Goal: Task Accomplishment & Management: Use online tool/utility

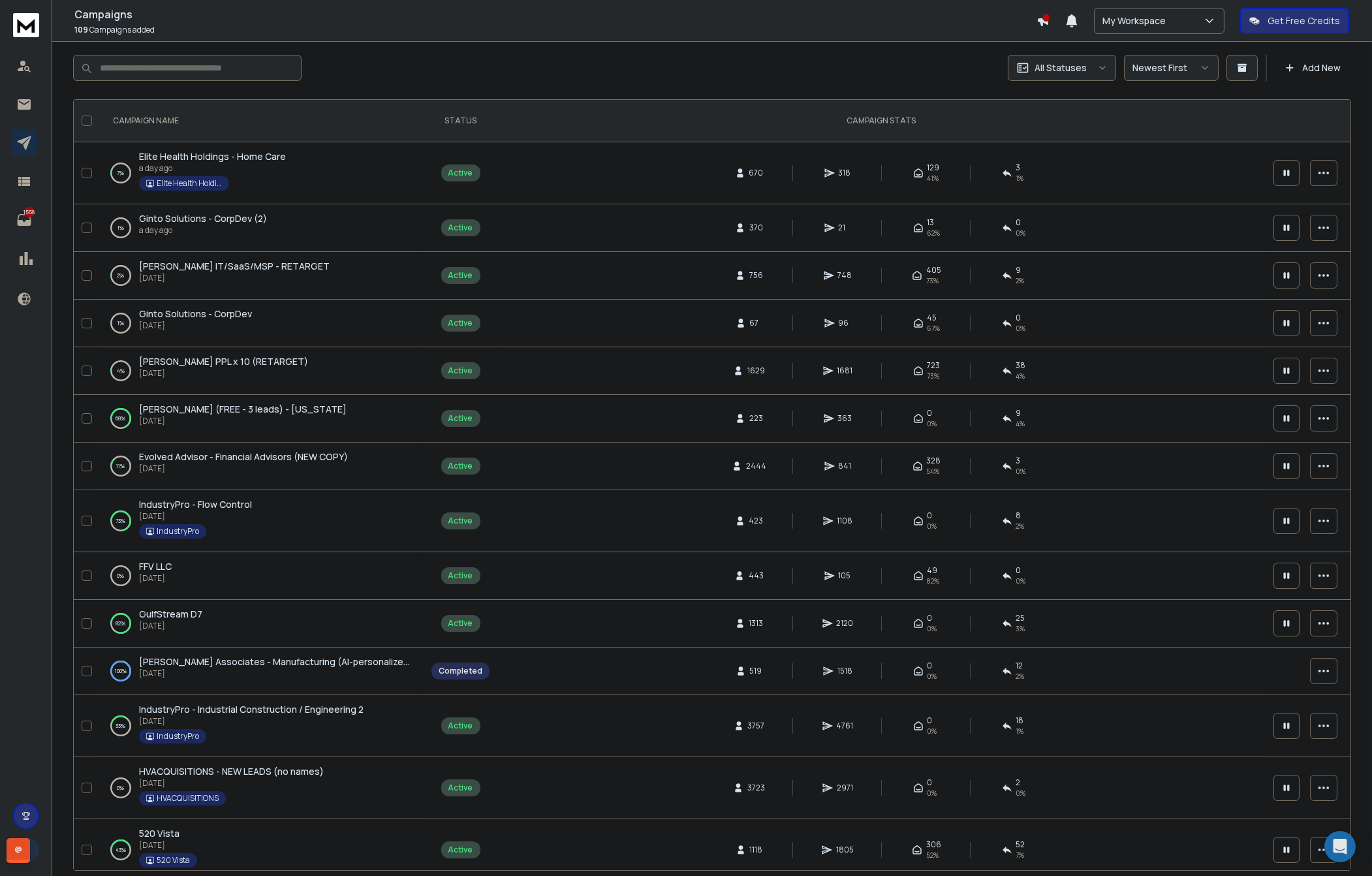
click at [235, 265] on span "[PERSON_NAME] IT/SaaS/MSP - RETARGET" at bounding box center [235, 266] width 190 height 13
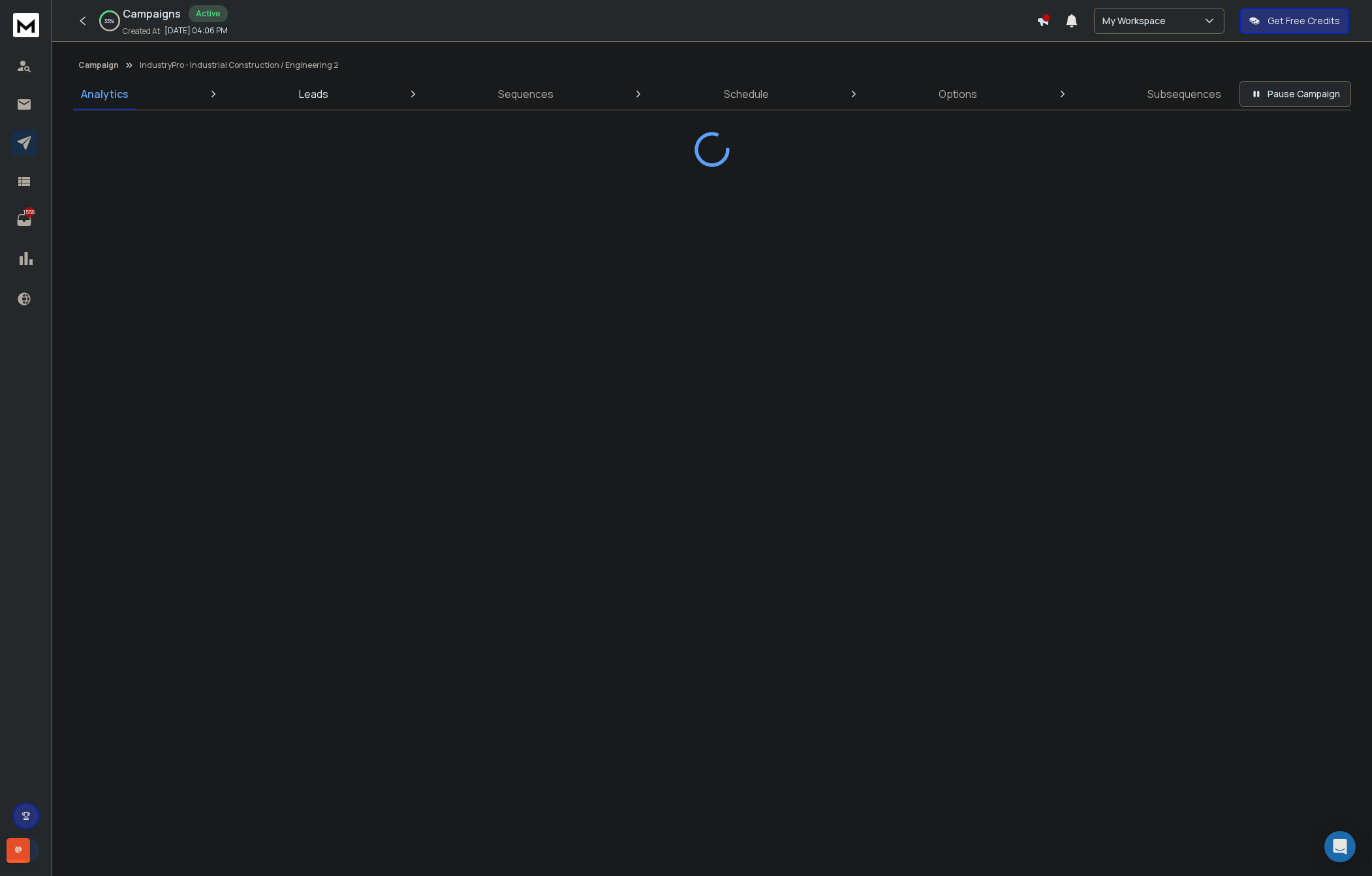
click at [306, 94] on p "Leads" at bounding box center [314, 94] width 29 height 15
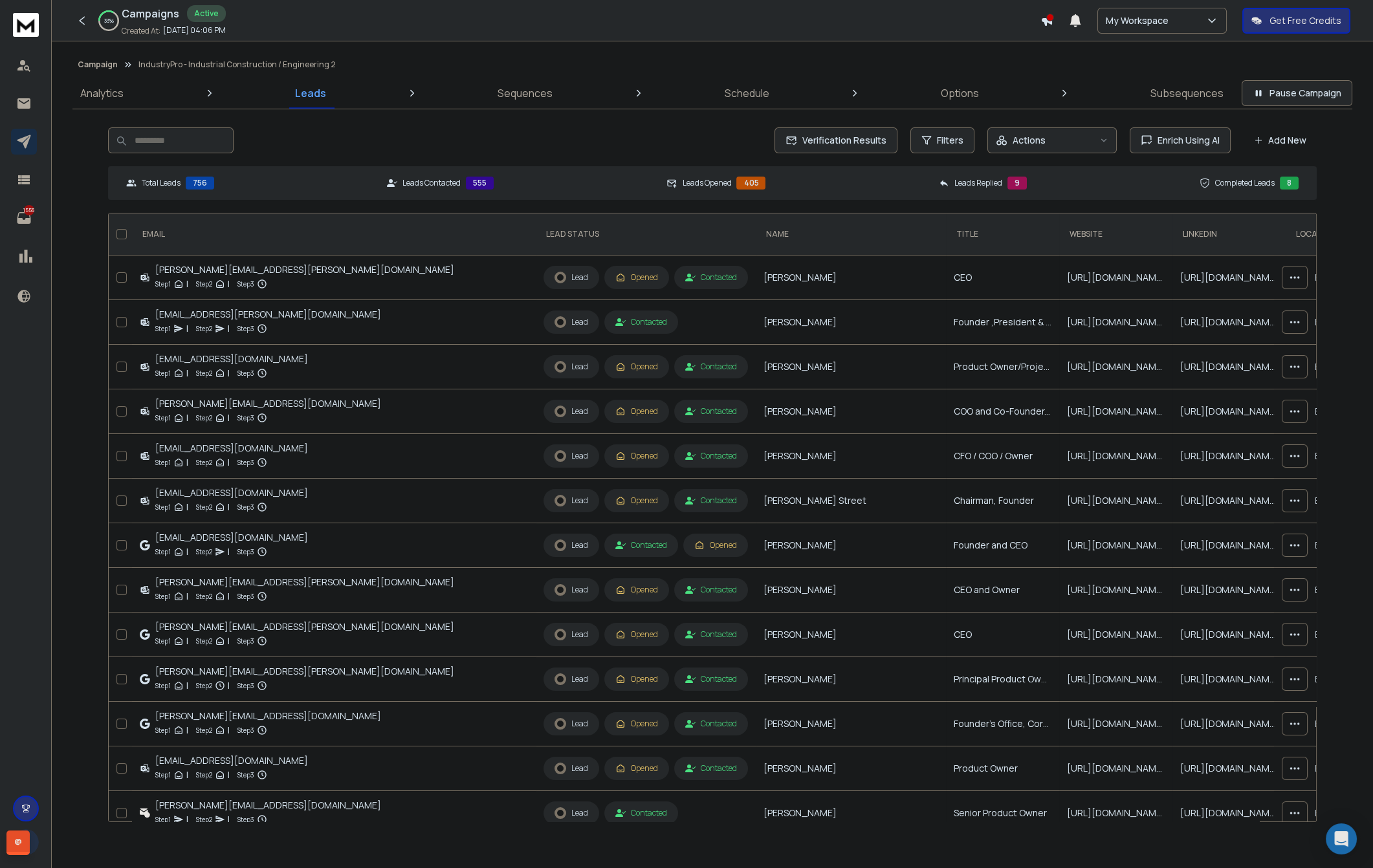
click at [1279, 142] on button "Add New" at bounding box center [1279, 140] width 73 height 26
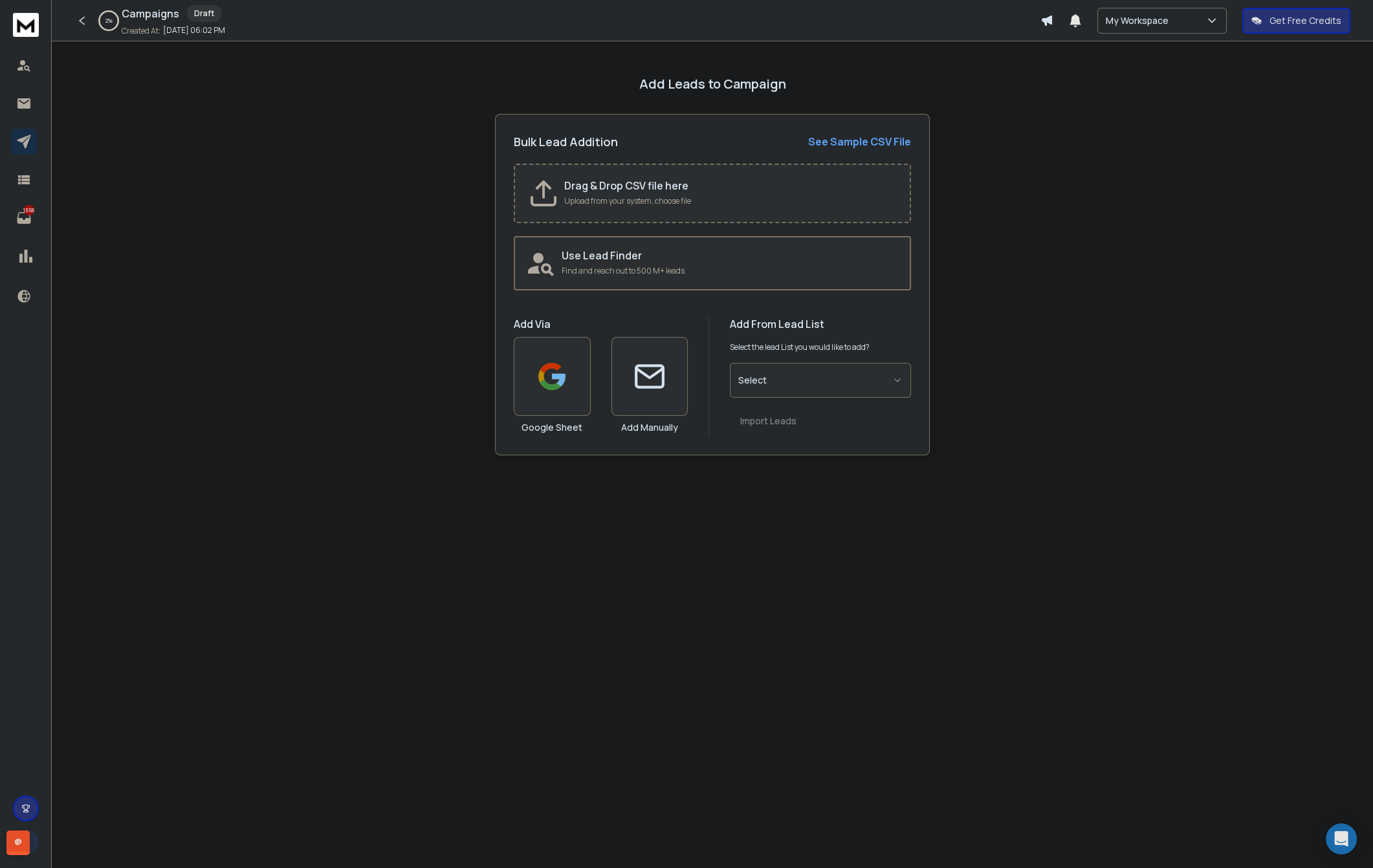
click at [741, 180] on h2 "Drag & Drop CSV file here" at bounding box center [730, 185] width 332 height 15
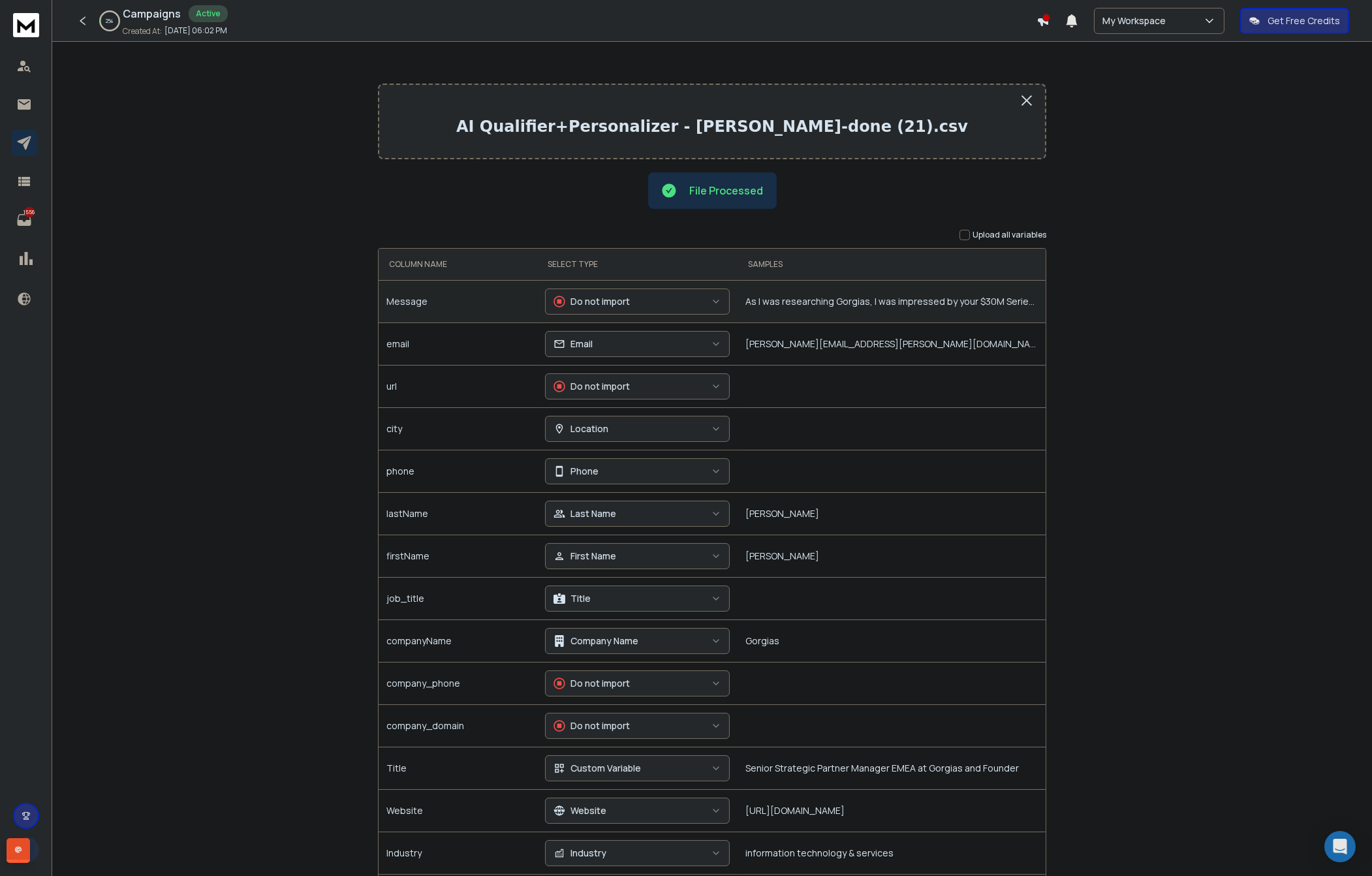
click at [639, 293] on button "Do not import" at bounding box center [637, 301] width 185 height 26
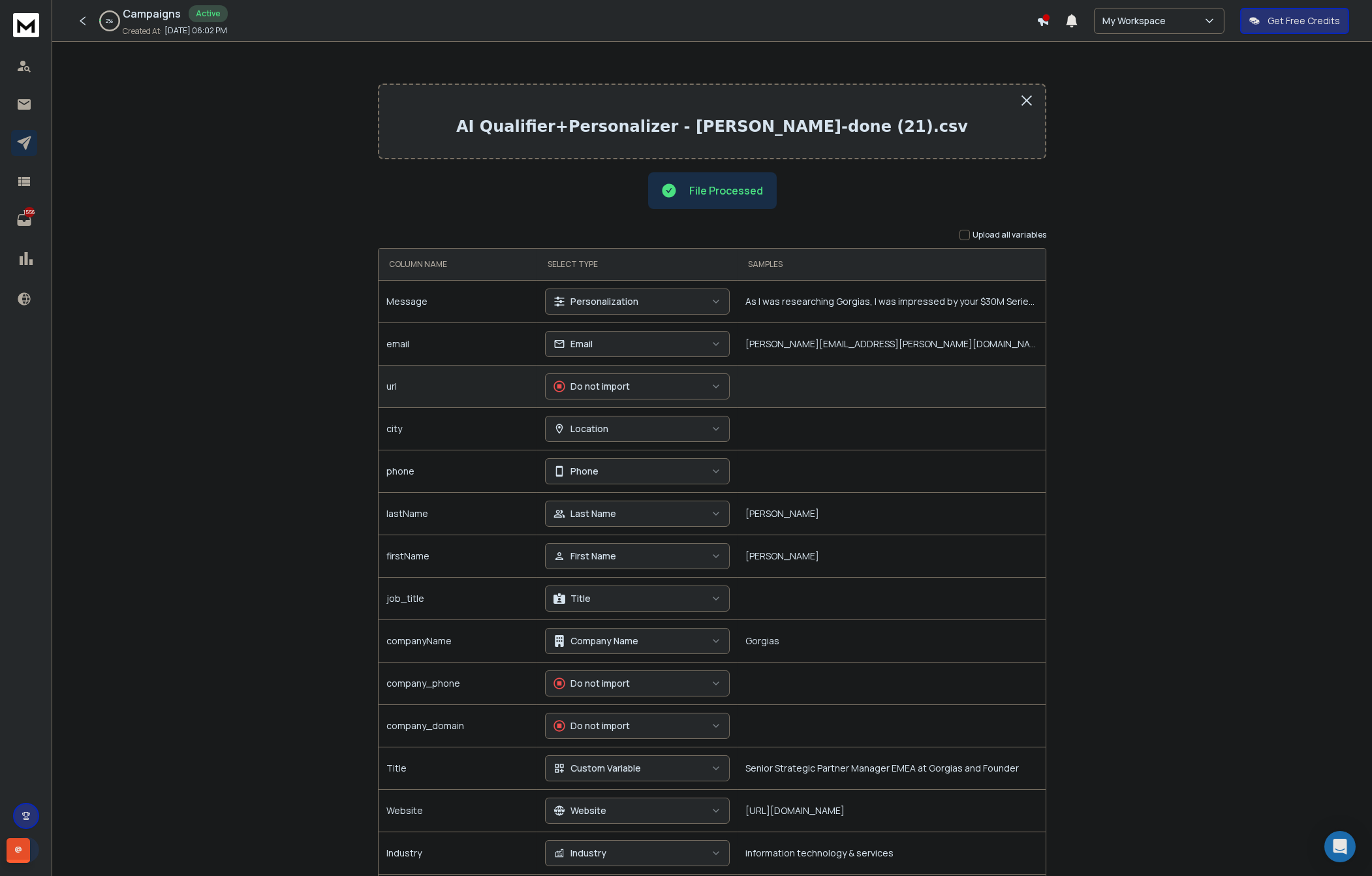
click at [681, 389] on button "Do not import" at bounding box center [637, 386] width 185 height 26
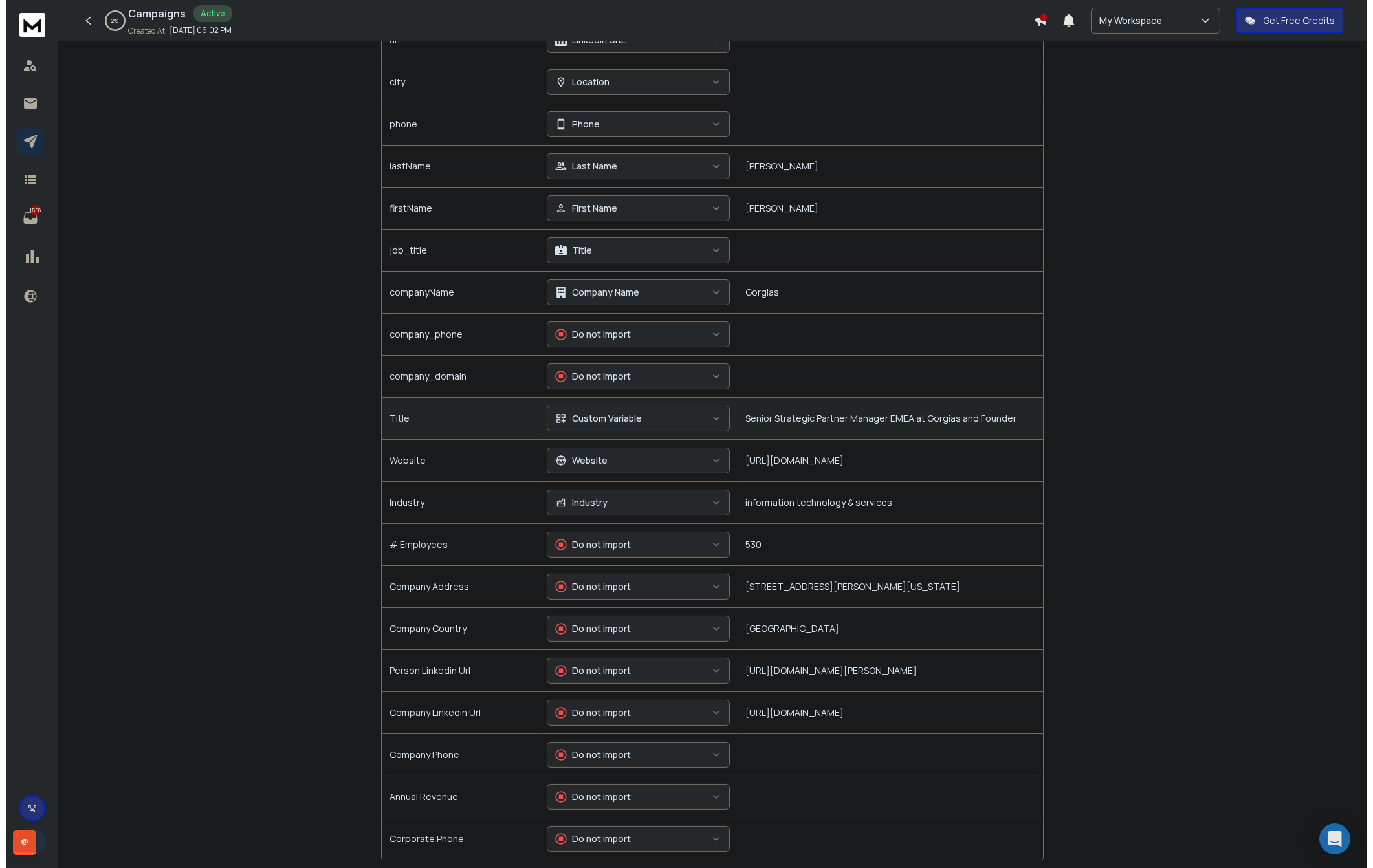
scroll to position [345, 0]
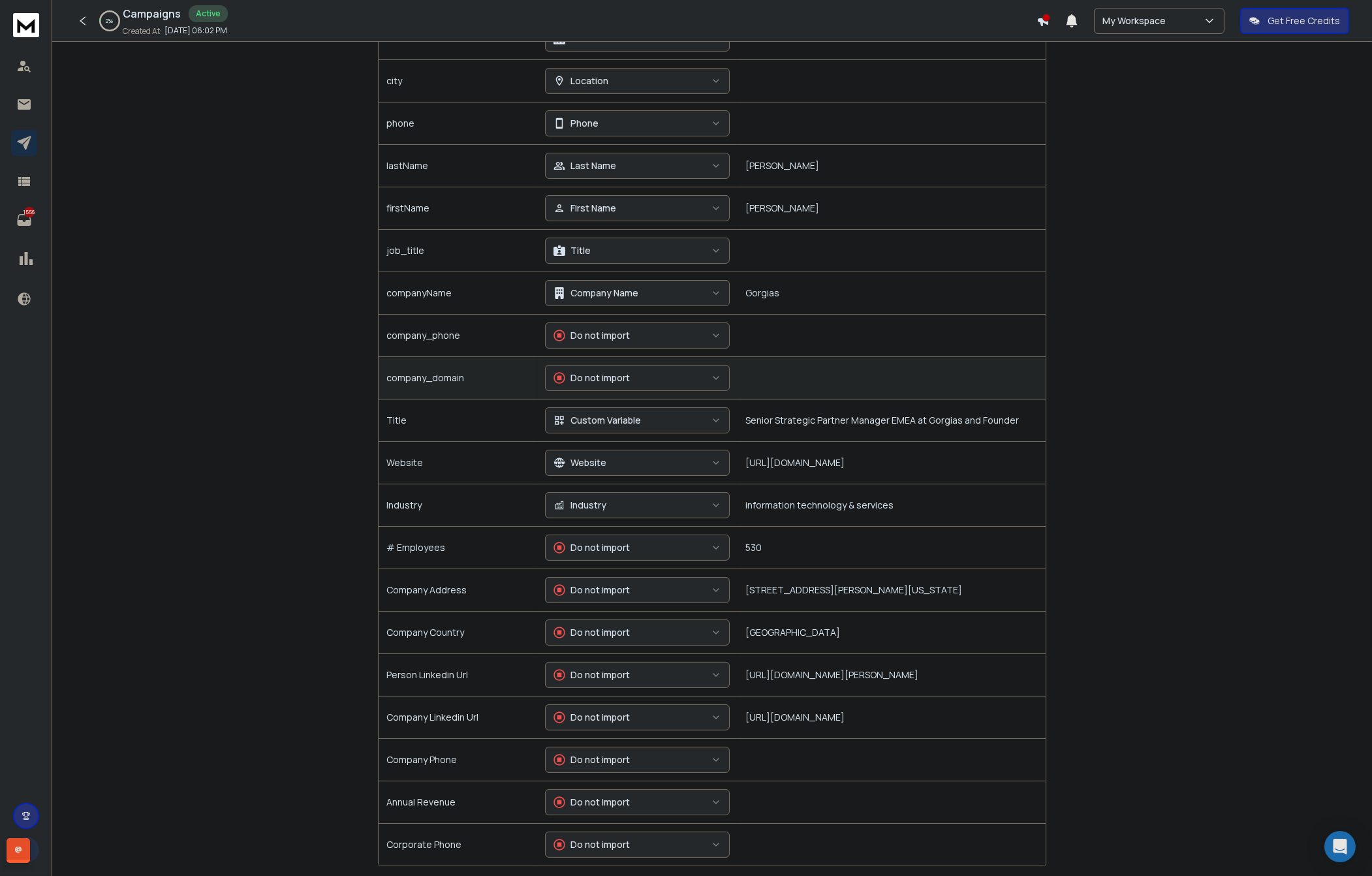
click at [639, 385] on button "Do not import" at bounding box center [637, 377] width 185 height 26
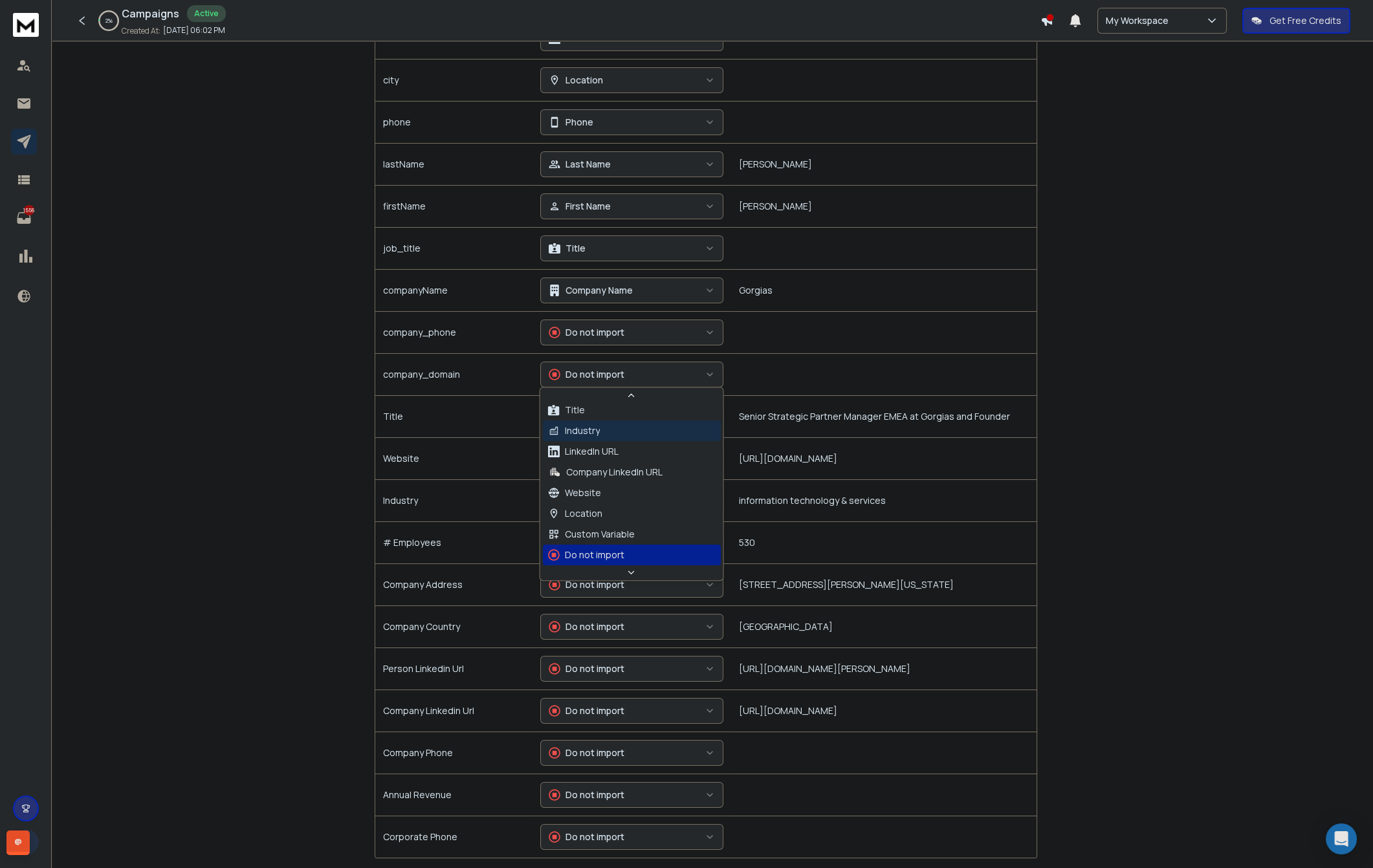
scroll to position [110, 0]
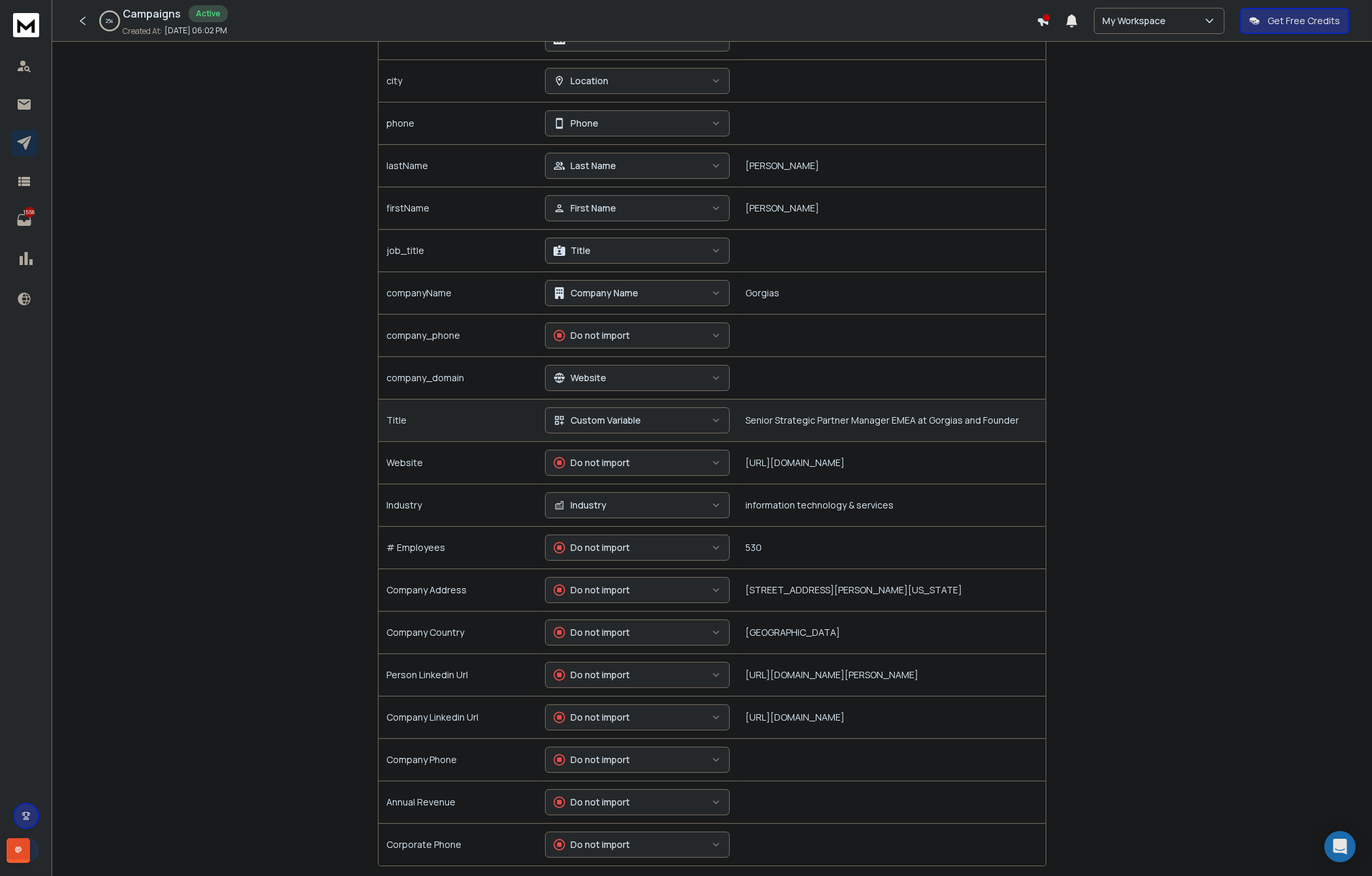
click at [702, 421] on button "Custom Variable" at bounding box center [637, 420] width 185 height 26
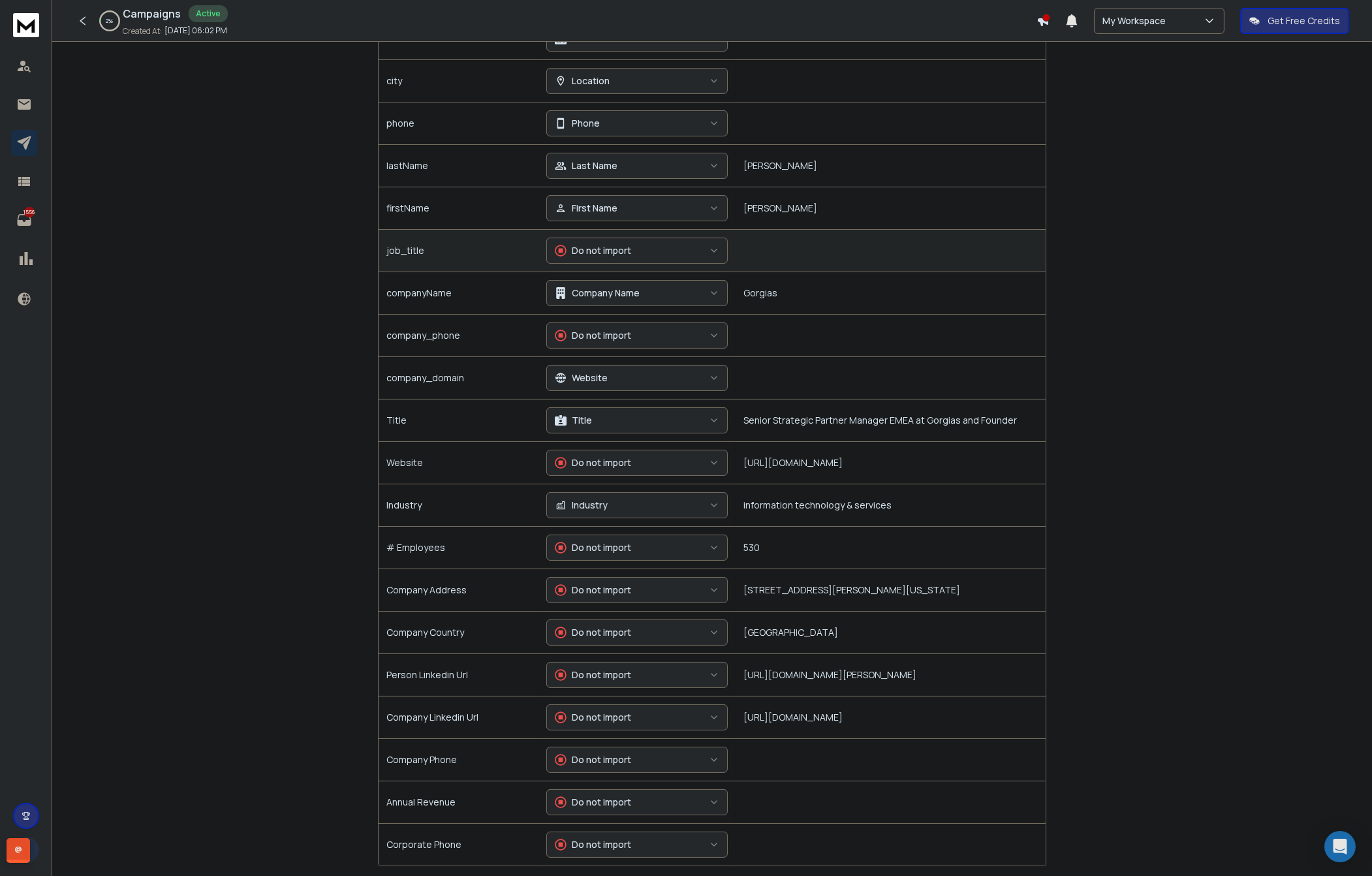
click at [688, 249] on button "Do not import" at bounding box center [637, 250] width 182 height 26
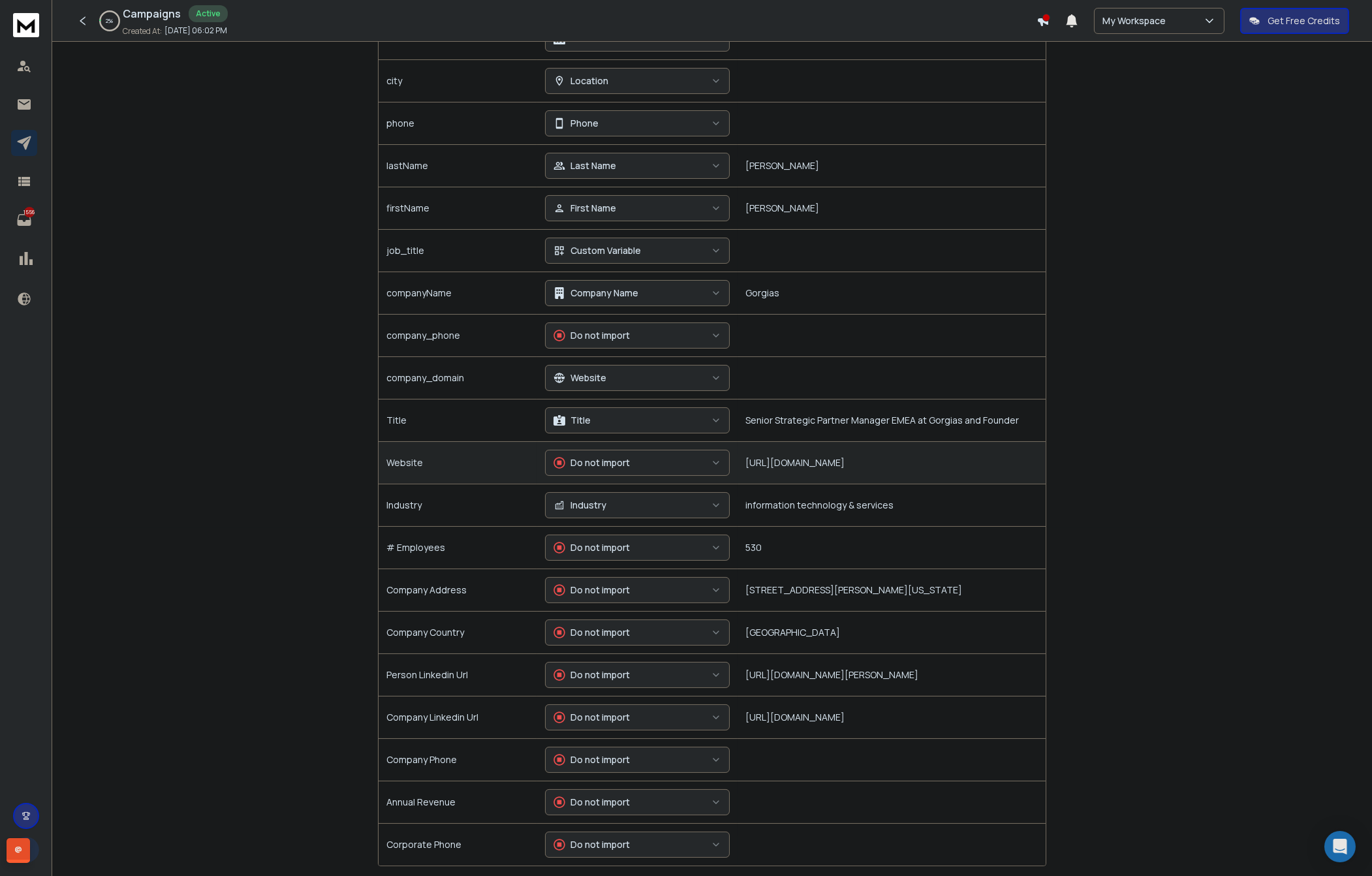
click at [624, 461] on div "Do not import" at bounding box center [591, 462] width 76 height 13
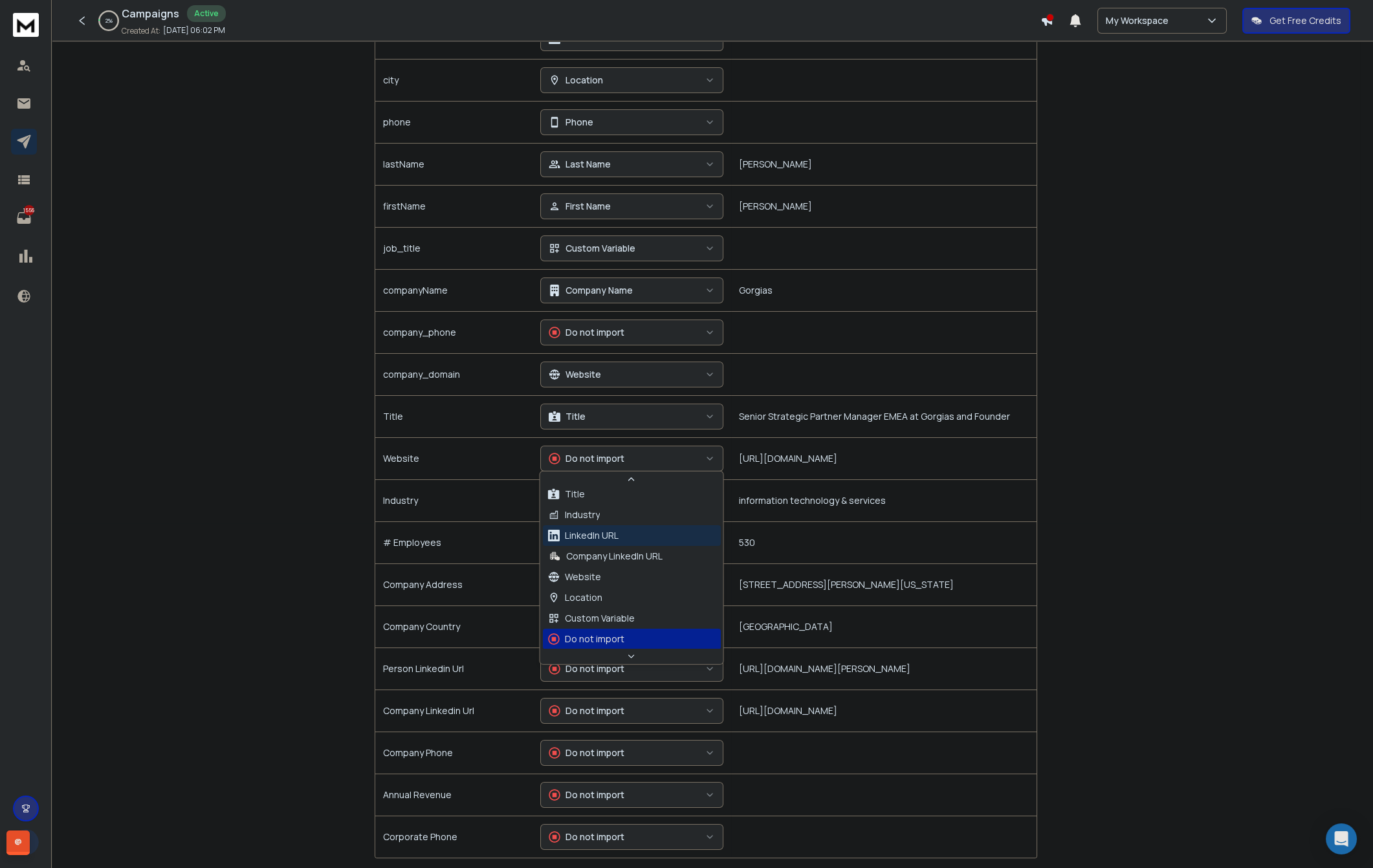
scroll to position [110, 0]
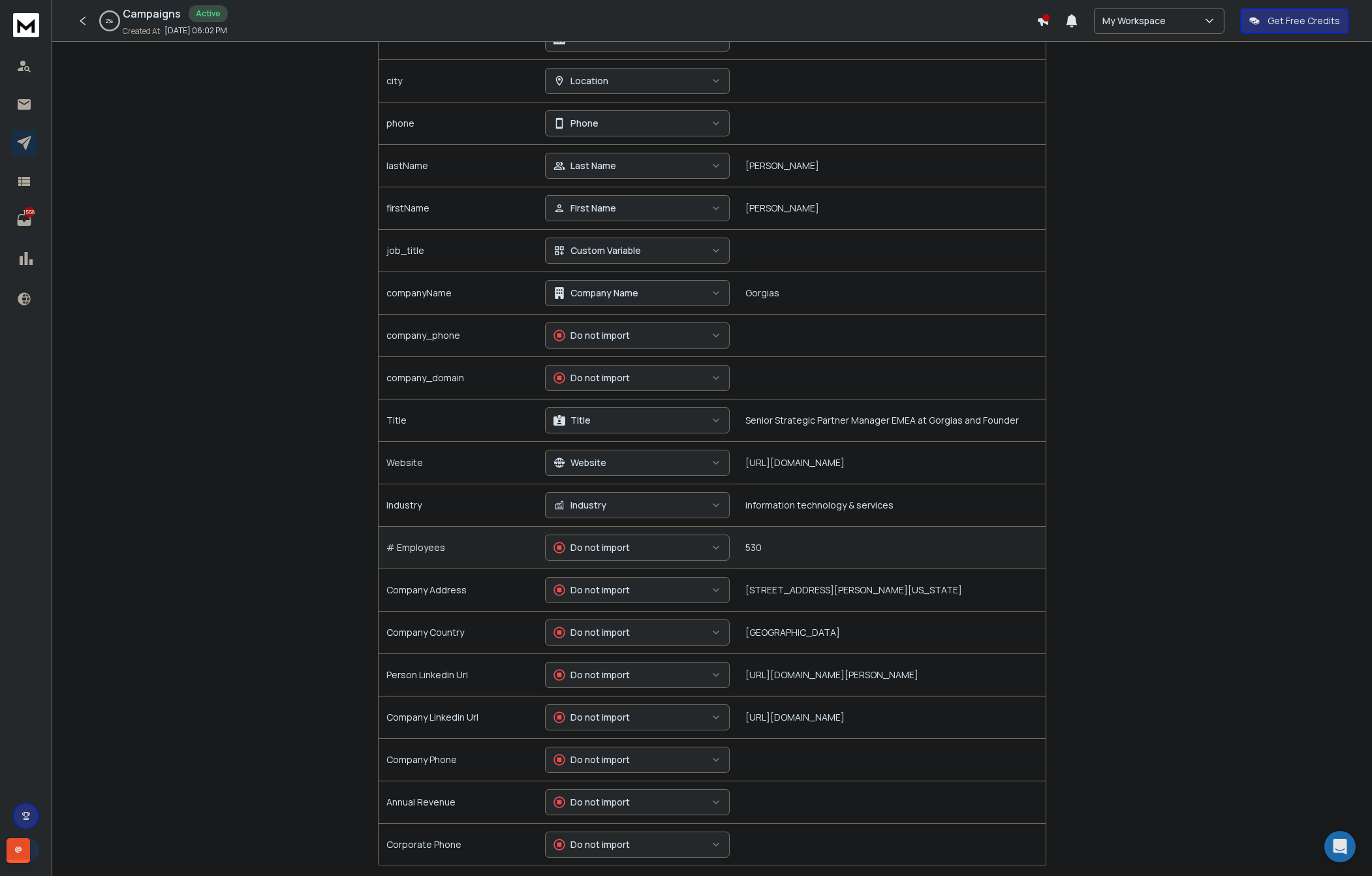
click at [651, 543] on button "Do not import" at bounding box center [637, 547] width 185 height 26
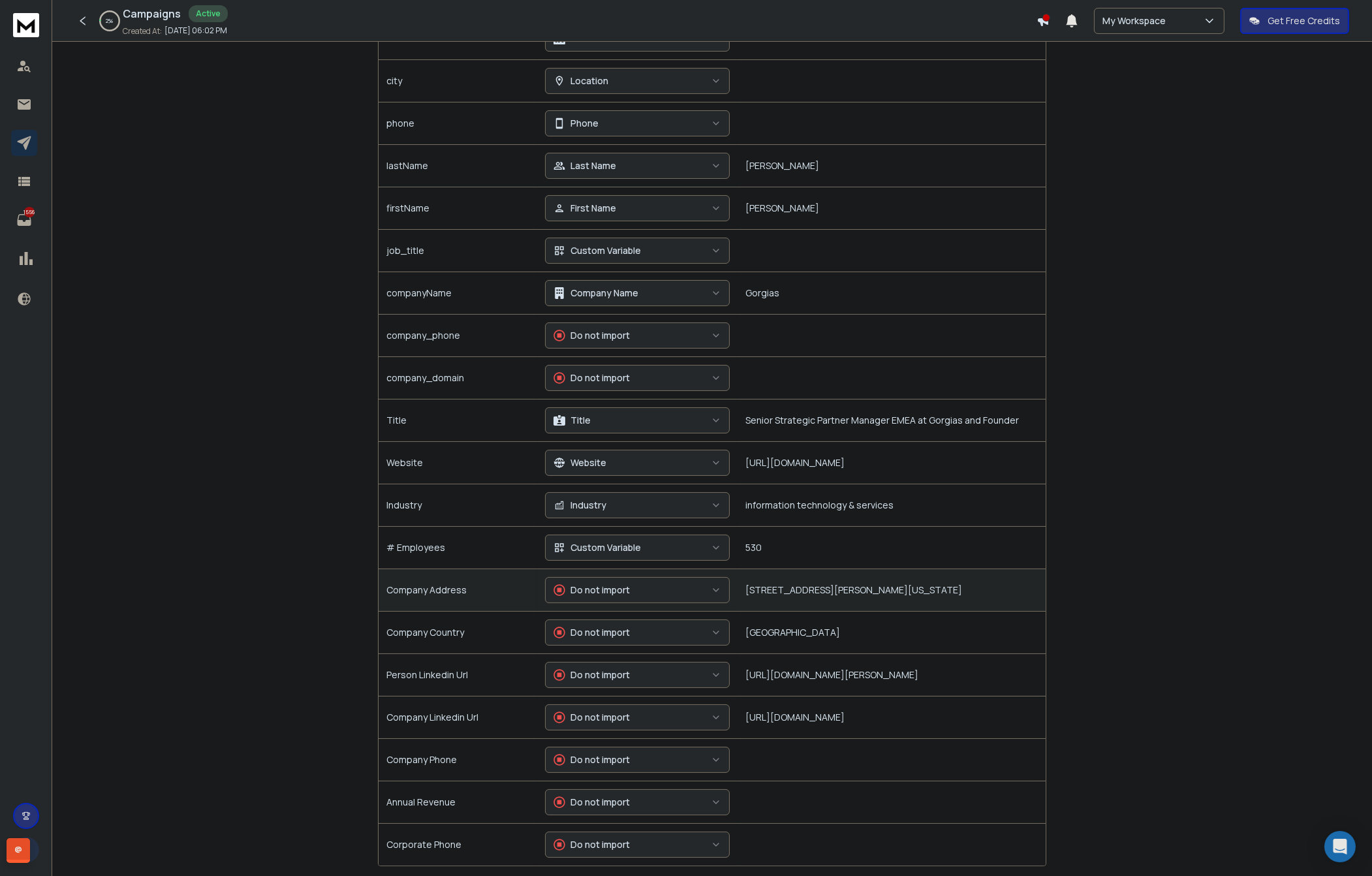
click at [630, 589] on button "Do not import" at bounding box center [637, 590] width 185 height 26
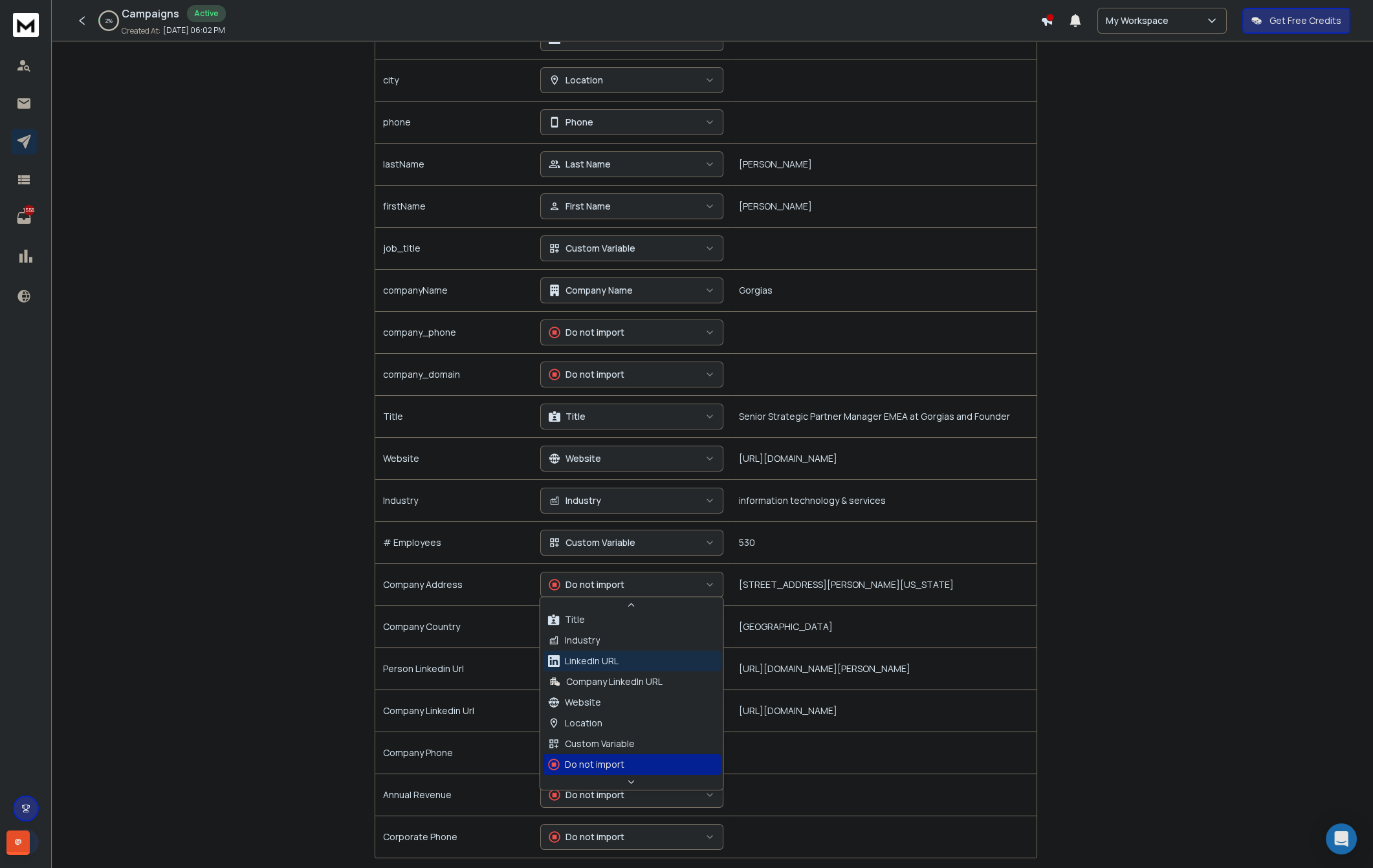
scroll to position [110, 0]
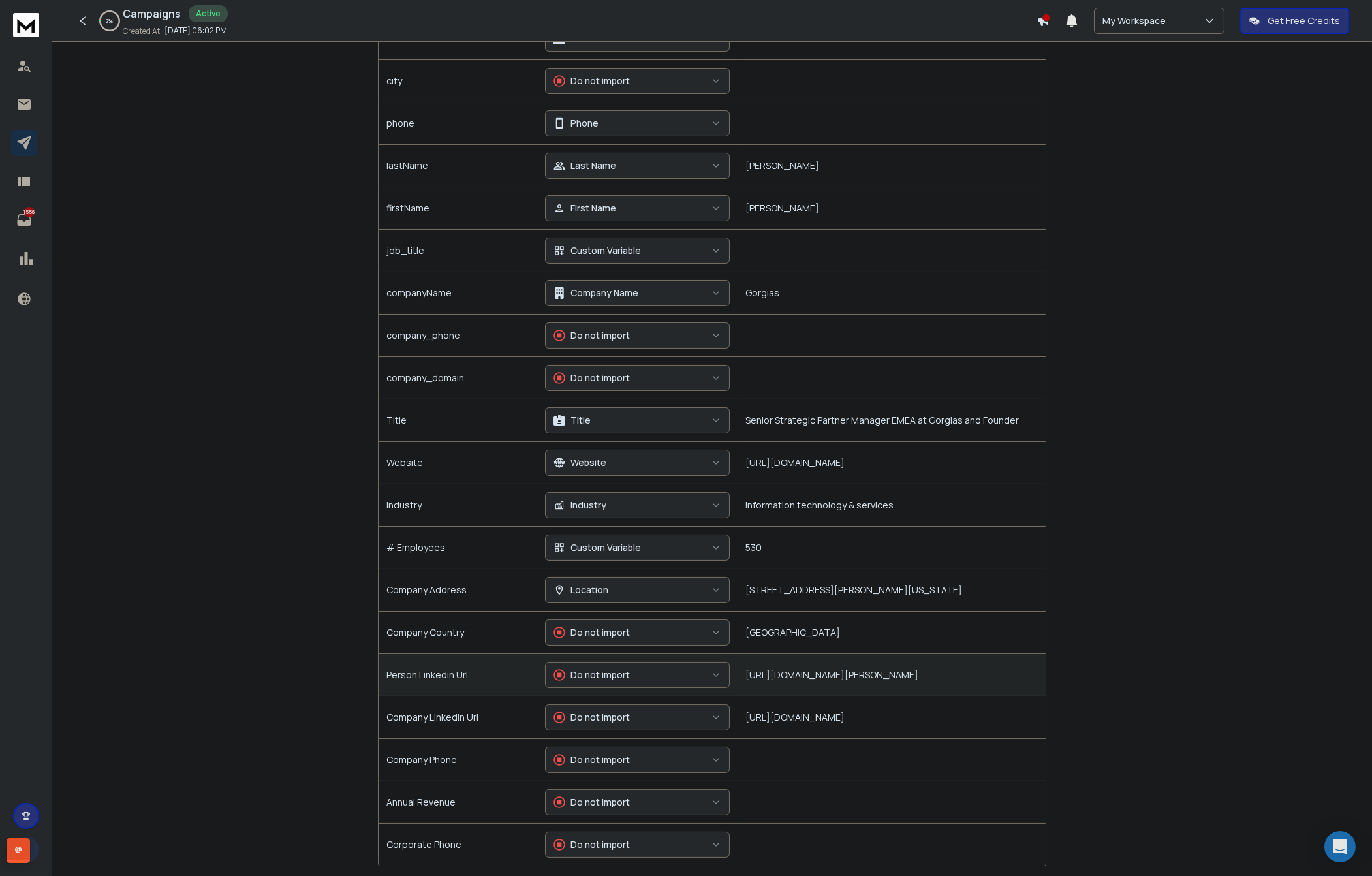
click at [630, 667] on button "Do not import" at bounding box center [637, 674] width 185 height 26
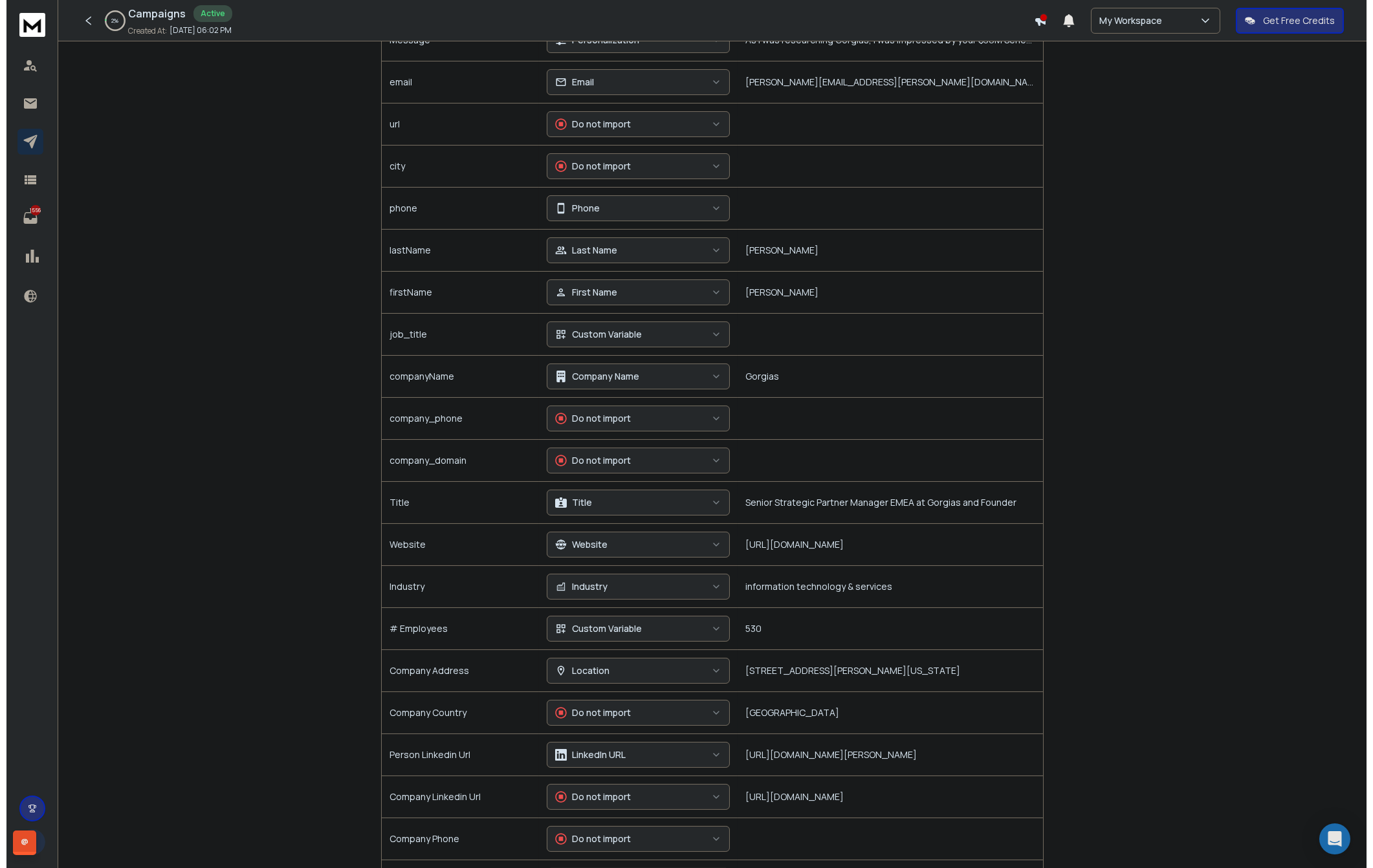
scroll to position [431, 0]
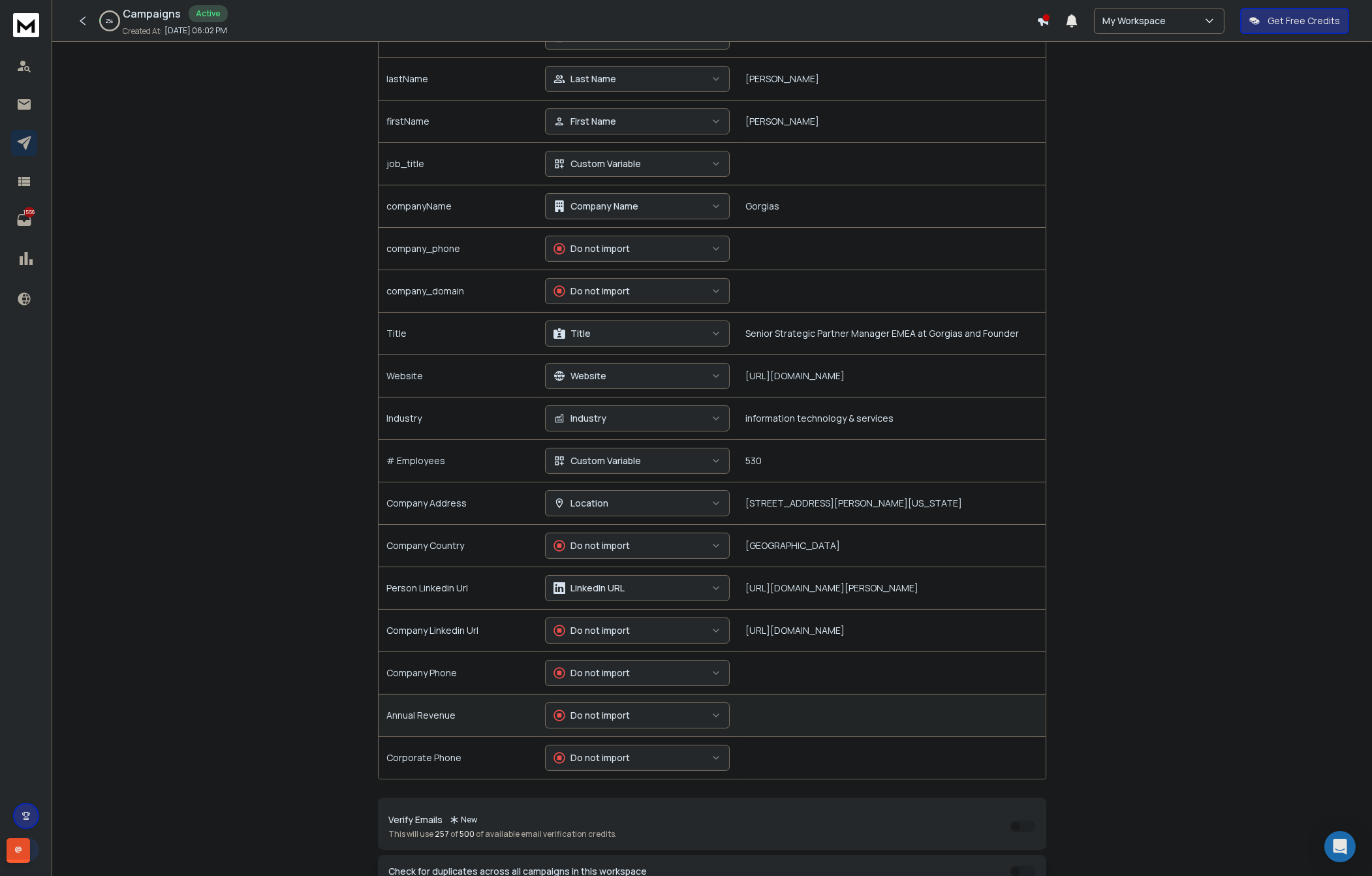
click at [649, 718] on button "Do not import" at bounding box center [637, 715] width 185 height 26
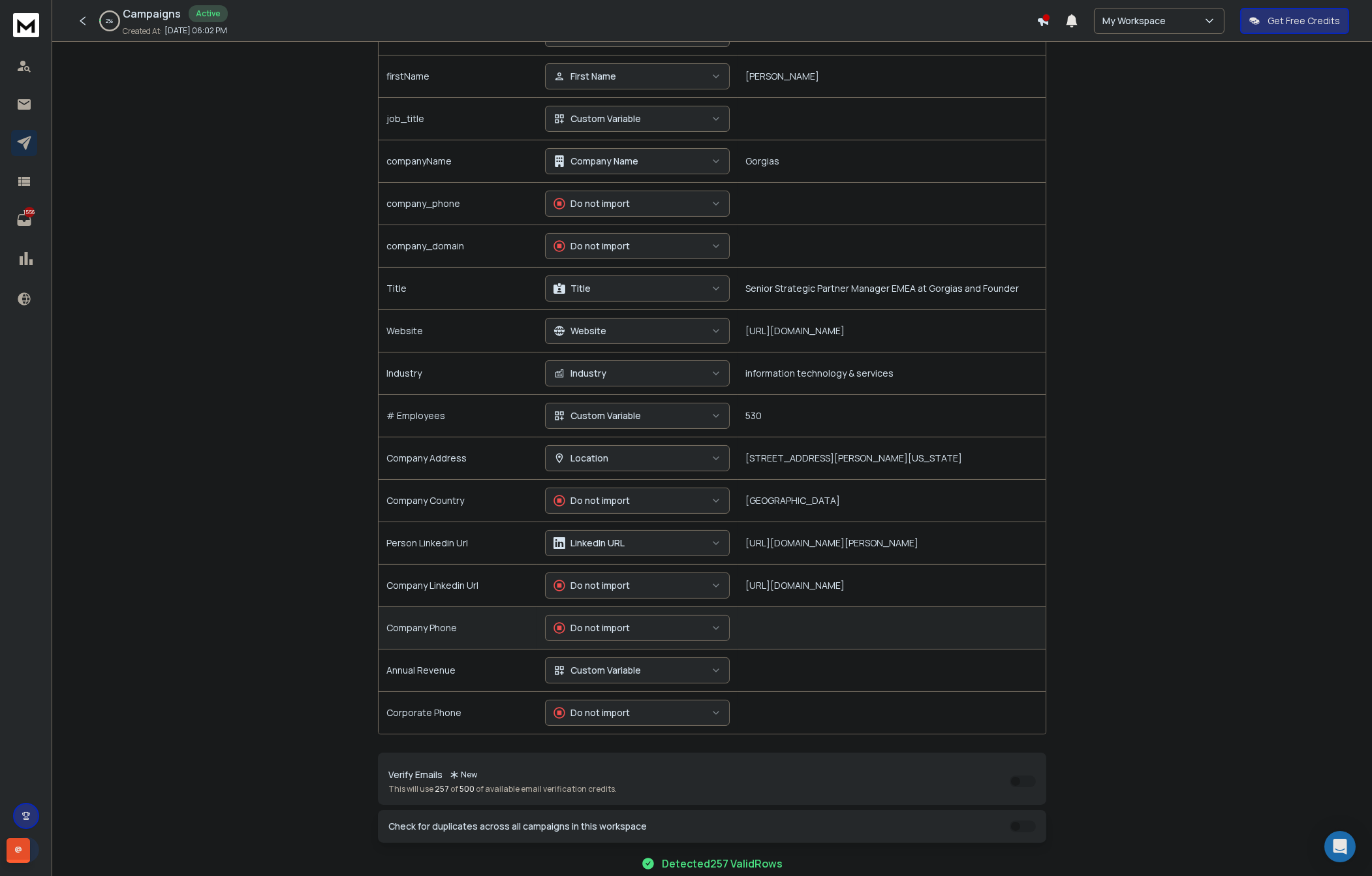
scroll to position [530, 0]
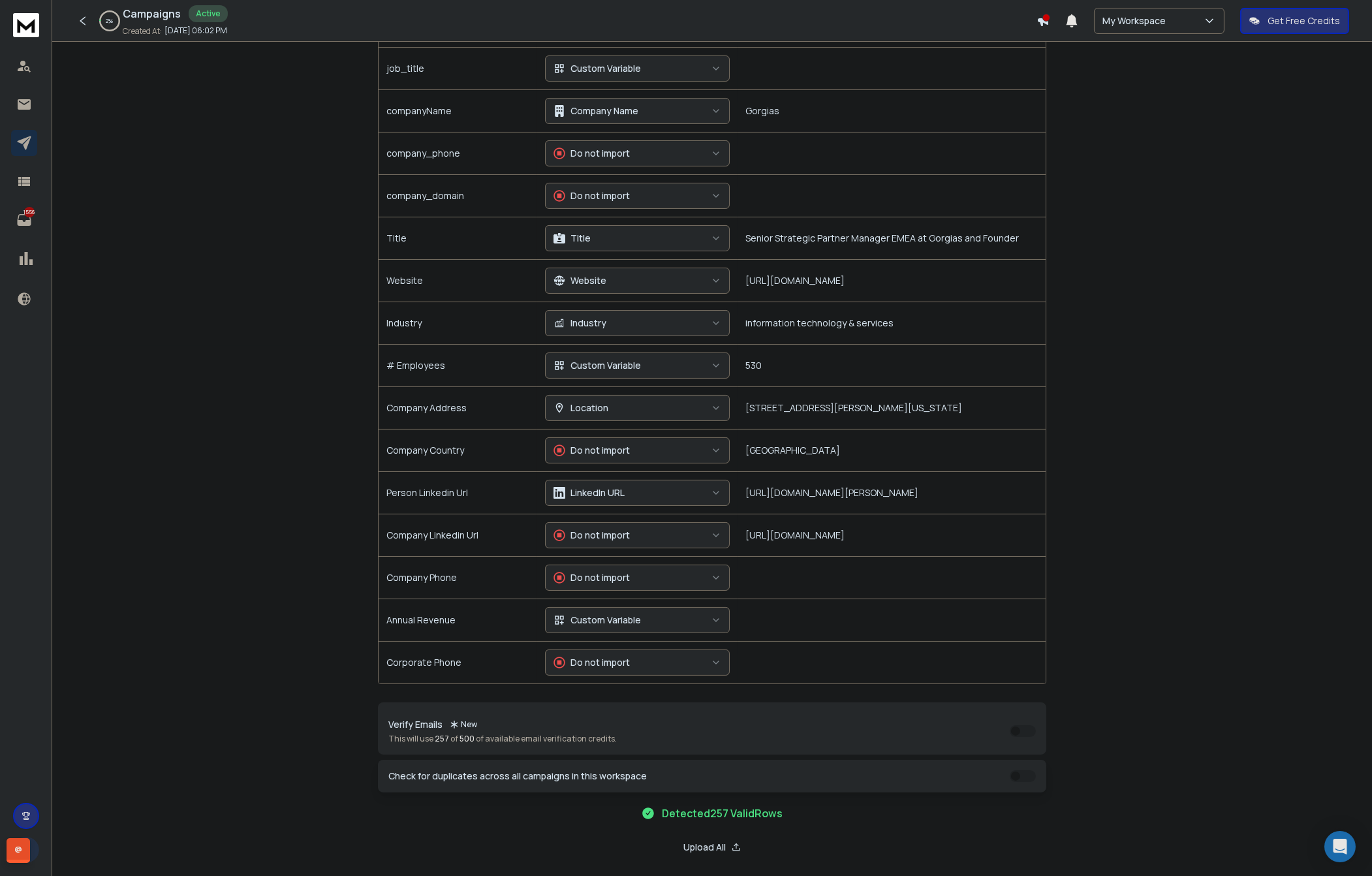
click at [722, 846] on button "Upload All" at bounding box center [712, 847] width 78 height 26
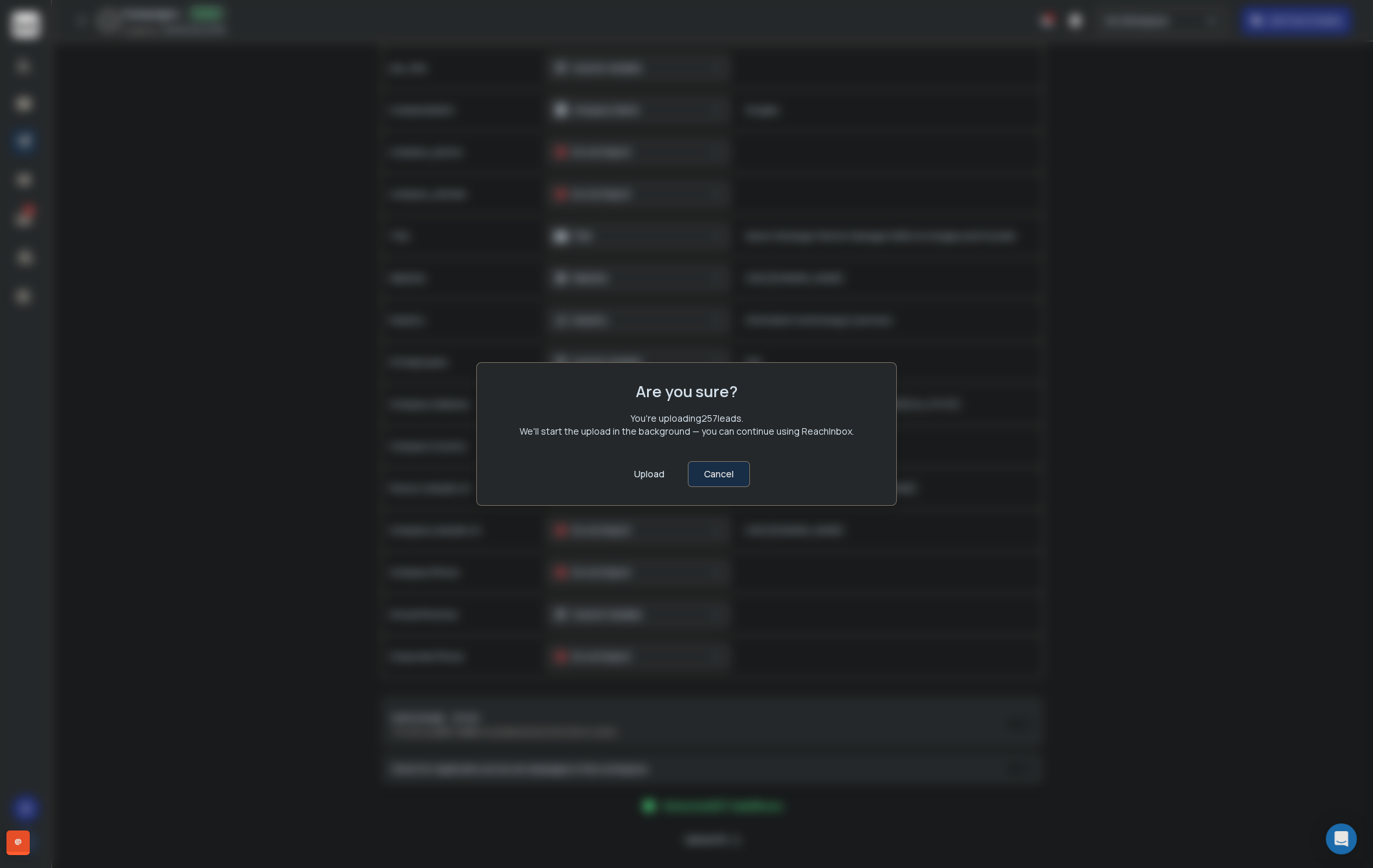
click at [644, 478] on button "Upload" at bounding box center [649, 474] width 51 height 26
